Goal: Task Accomplishment & Management: Use online tool/utility

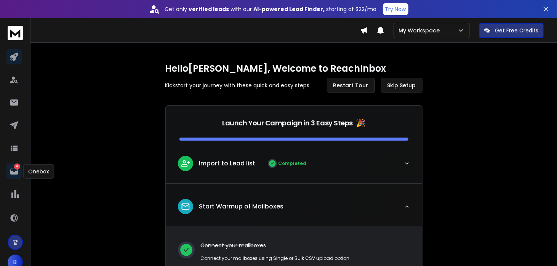
click at [11, 174] on icon at bounding box center [14, 171] width 8 height 7
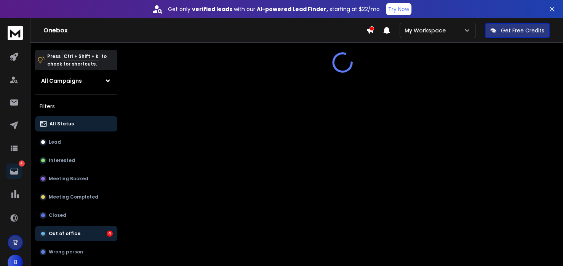
click at [89, 228] on button "Out of office 4" at bounding box center [76, 233] width 82 height 15
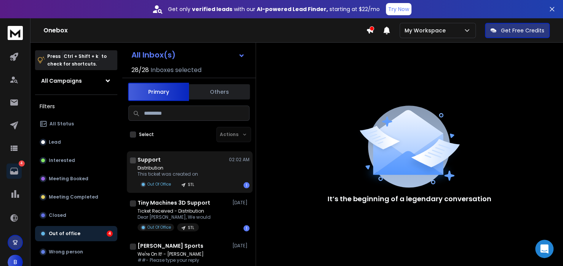
click at [195, 171] on p "This ticket was created on" at bounding box center [167, 174] width 61 height 6
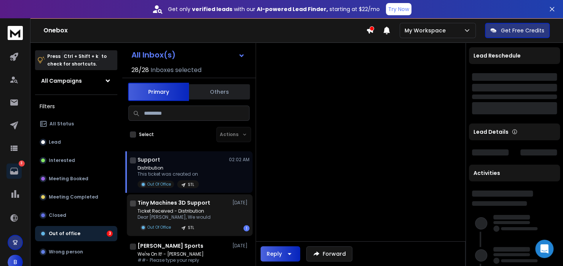
click at [211, 207] on div "Tiny Machines 3D Support [DATE] Ticket Received - Distribution Dear [PERSON_NAM…" at bounding box center [193, 215] width 112 height 32
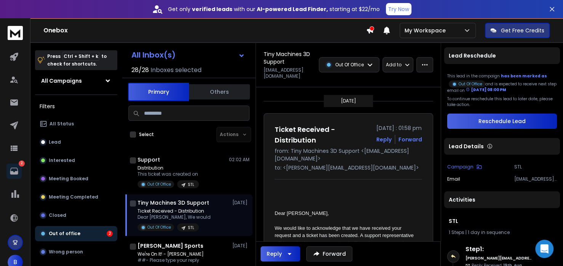
scroll to position [76, 0]
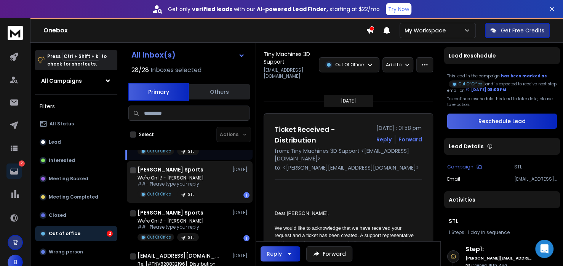
click at [211, 184] on div "We're On It! - [PERSON_NAME] ##- Please type your reply Out Of Office STL 1" at bounding box center [193, 186] width 112 height 23
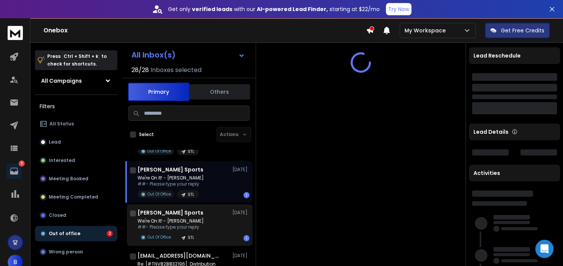
click at [211, 228] on div "We're On It! - [PERSON_NAME] ##- Please type your reply Out Of Office STL 1" at bounding box center [193, 229] width 112 height 23
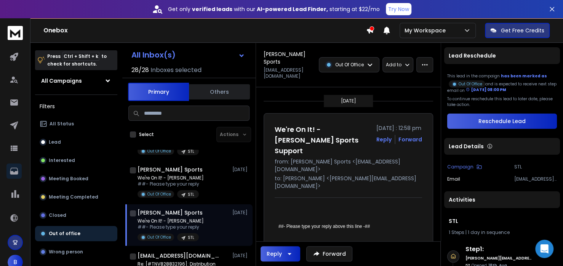
click at [216, 38] on div "Onebox My Workspace Get Free Credits" at bounding box center [281, 30] width 563 height 24
